Goal: Information Seeking & Learning: Check status

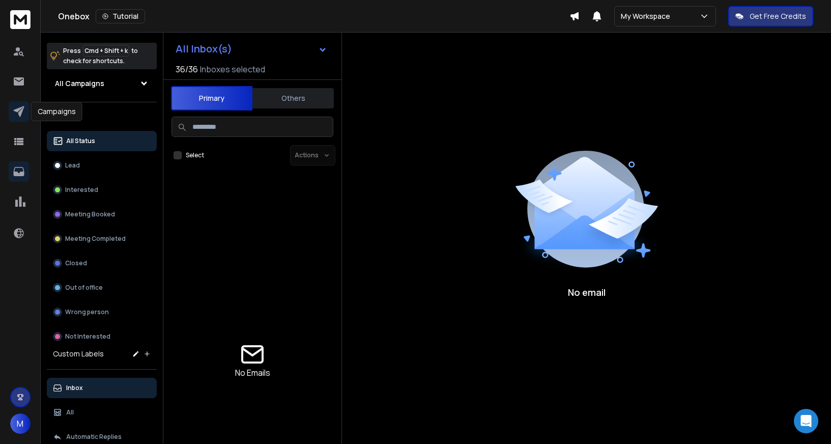
click at [24, 109] on link at bounding box center [19, 111] width 20 height 20
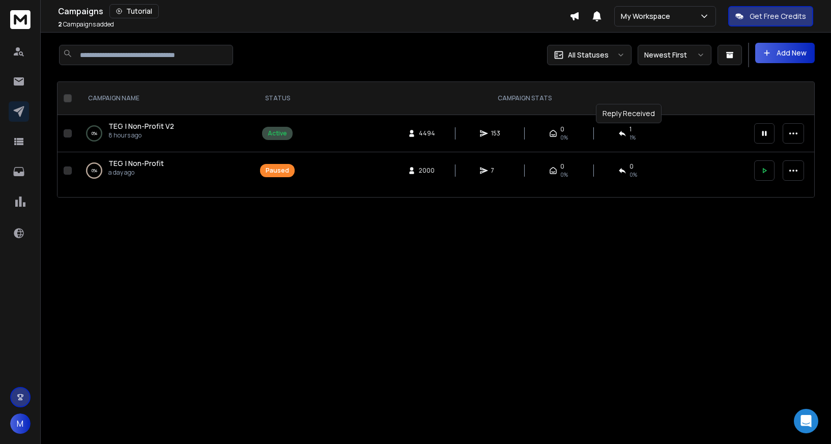
click at [632, 128] on p "1 1 %" at bounding box center [634, 133] width 10 height 16
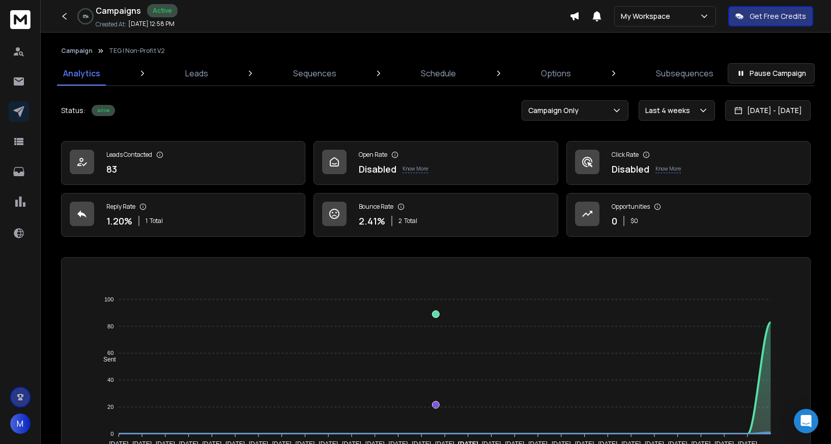
click at [159, 217] on span "Total" at bounding box center [156, 221] width 13 height 8
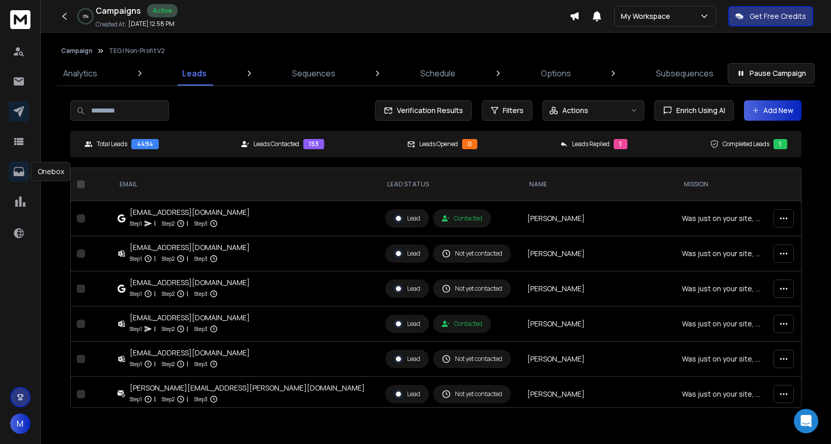
click at [17, 167] on icon at bounding box center [19, 171] width 12 height 12
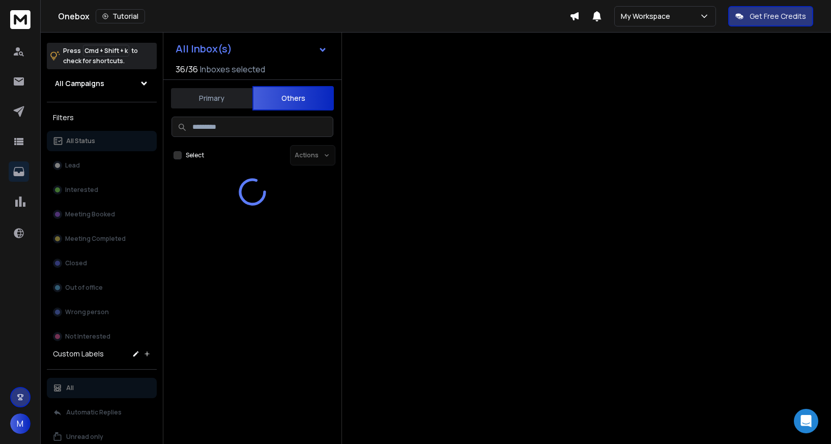
click at [294, 101] on button "Others" at bounding box center [292, 98] width 81 height 24
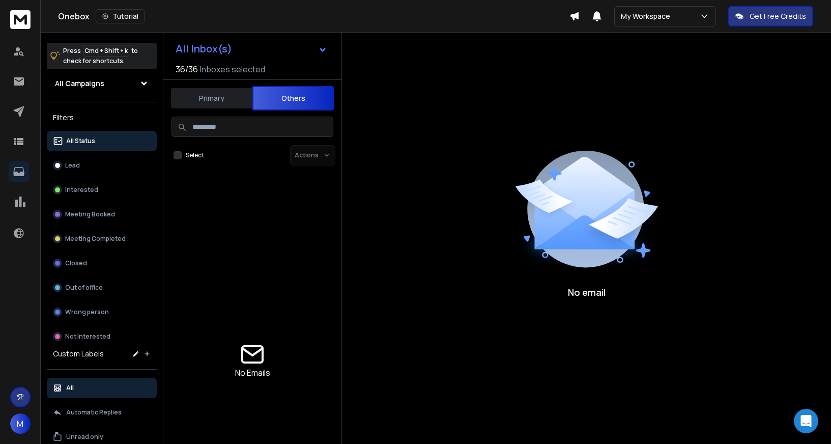
click at [222, 90] on button "Primary" at bounding box center [211, 98] width 81 height 22
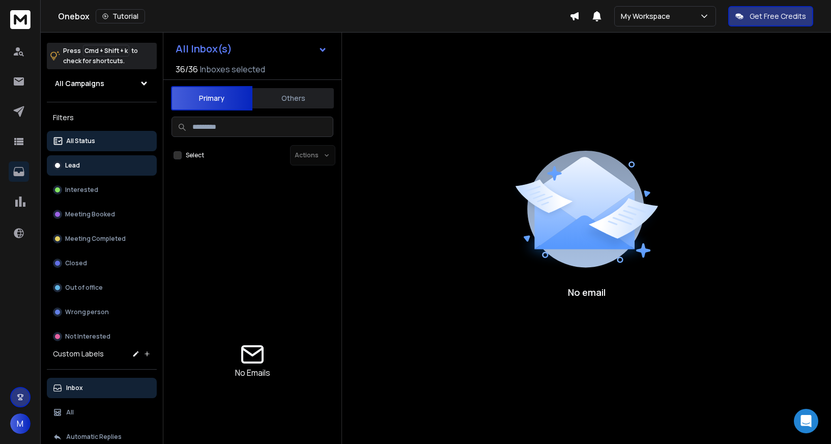
click at [103, 158] on button "Lead" at bounding box center [102, 165] width 110 height 20
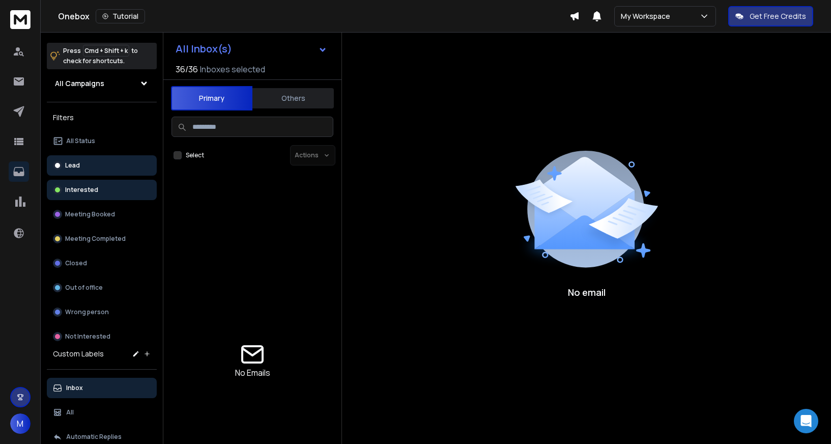
click at [100, 185] on button "Interested" at bounding box center [102, 190] width 110 height 20
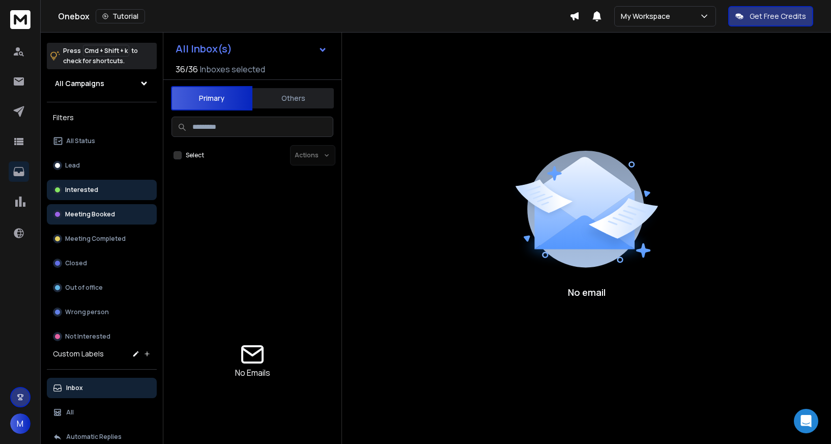
click at [100, 211] on p "Meeting Booked" at bounding box center [90, 214] width 50 height 8
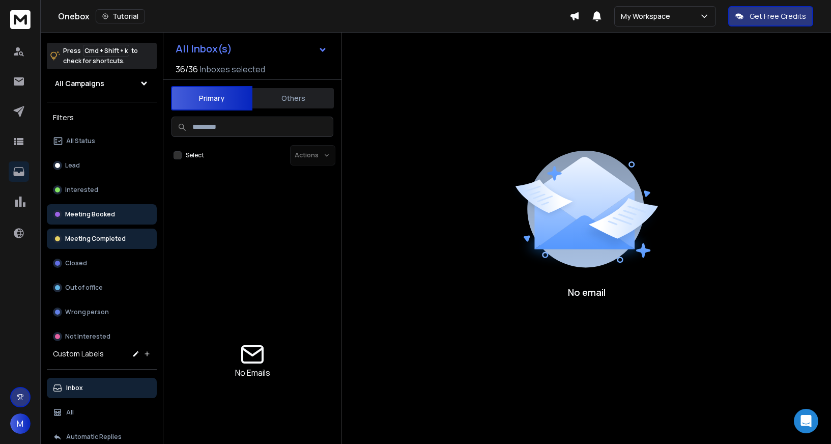
click at [98, 241] on p "Meeting Completed" at bounding box center [95, 239] width 61 height 8
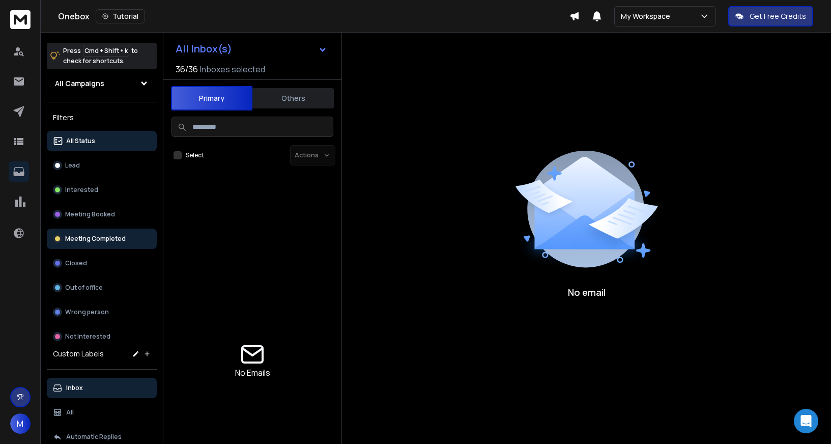
click at [104, 137] on button "All Status" at bounding box center [102, 141] width 110 height 20
